Goal: Find contact information: Find contact information

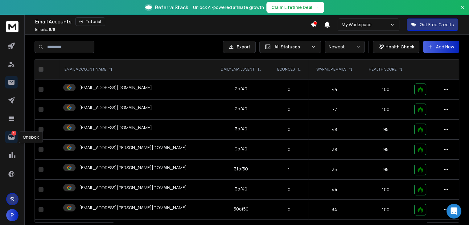
drag, startPoint x: 9, startPoint y: 130, endPoint x: 14, endPoint y: 138, distance: 9.4
click at [14, 138] on div "1" at bounding box center [12, 111] width 14 height 143
click at [14, 138] on icon at bounding box center [11, 137] width 6 height 6
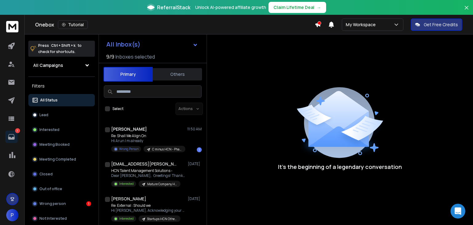
click at [68, 205] on button "Wrong person 1" at bounding box center [61, 204] width 67 height 12
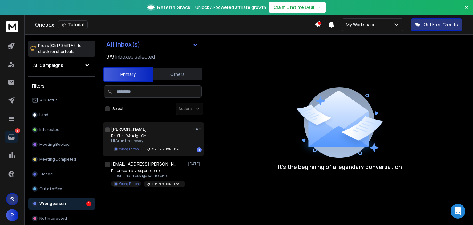
click at [166, 140] on p "Hi Arun I m already" at bounding box center [148, 140] width 74 height 5
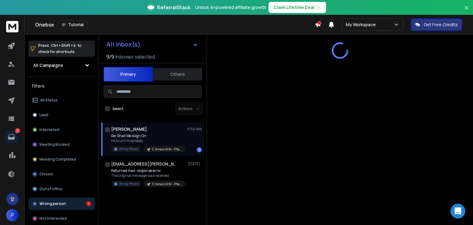
click at [148, 199] on div "[PERSON_NAME] 11:50 AM Re: Shall We Align On Hi Arun I m already Wrong Person C…" at bounding box center [153, 188] width 108 height 135
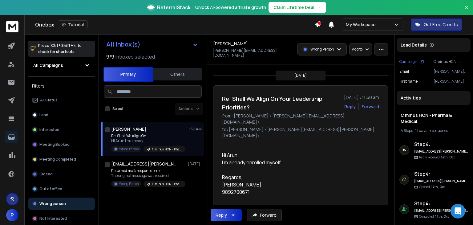
click at [299, 113] on p "from: [PERSON_NAME] <[PERSON_NAME][EMAIL_ADDRESS][DOMAIN_NAME]>" at bounding box center [300, 119] width 157 height 12
click at [317, 113] on p "from: [PERSON_NAME] <[PERSON_NAME][EMAIL_ADDRESS][DOMAIN_NAME]>" at bounding box center [300, 119] width 157 height 12
click at [304, 173] on div "Regards," at bounding box center [298, 176] width 152 height 7
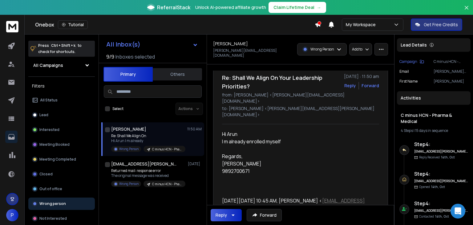
scroll to position [8, 0]
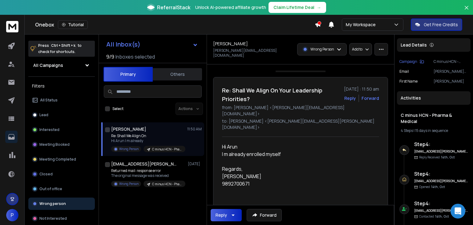
click at [304, 104] on p "from: [PERSON_NAME] <[PERSON_NAME][EMAIL_ADDRESS][DOMAIN_NAME]>" at bounding box center [300, 110] width 157 height 12
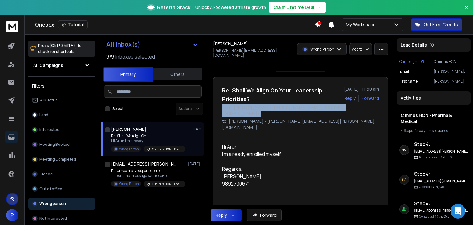
click at [304, 104] on p "from: [PERSON_NAME] <[PERSON_NAME][EMAIL_ADDRESS][DOMAIN_NAME]>" at bounding box center [300, 110] width 157 height 12
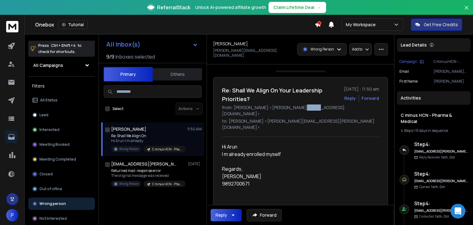
click at [304, 104] on p "from: [PERSON_NAME] <[PERSON_NAME][EMAIL_ADDRESS][DOMAIN_NAME]>" at bounding box center [300, 110] width 157 height 12
click at [274, 104] on p "from: [PERSON_NAME] <[PERSON_NAME][EMAIL_ADDRESS][DOMAIN_NAME]>" at bounding box center [300, 110] width 157 height 12
drag, startPoint x: 274, startPoint y: 102, endPoint x: 325, endPoint y: 104, distance: 51.8
click at [325, 104] on p "from: [PERSON_NAME] <[PERSON_NAME][EMAIL_ADDRESS][DOMAIN_NAME]>" at bounding box center [300, 110] width 157 height 12
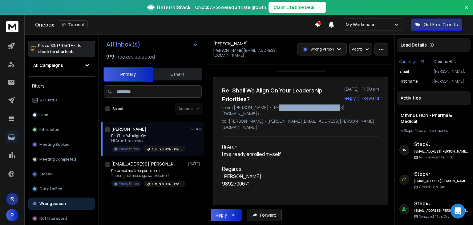
copy p "<[PERSON_NAME][EMAIL_ADDRESS][DOMAIN_NAME]"
